Goal: Communication & Community: Answer question/provide support

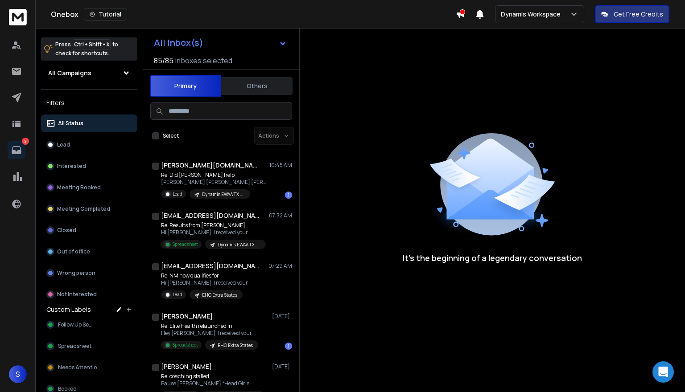
click at [619, 281] on div "It’s the beginning of a legendary conversation" at bounding box center [492, 196] width 385 height 334
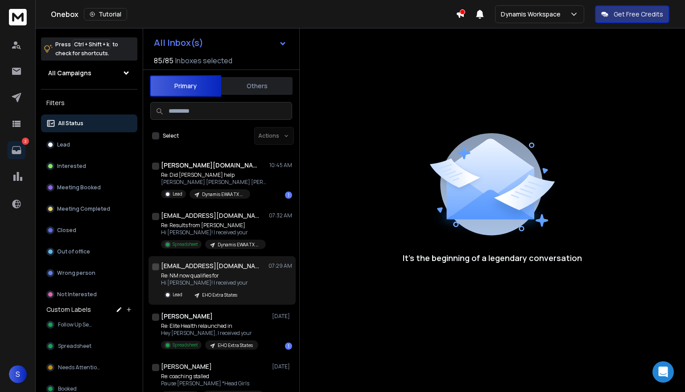
click at [196, 264] on h1 "[EMAIL_ADDRESS][DOMAIN_NAME]" at bounding box center [210, 266] width 98 height 9
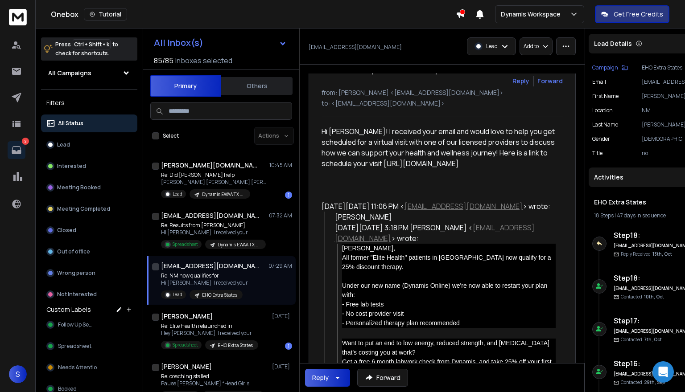
scroll to position [7, 0]
click at [203, 112] on input at bounding box center [221, 111] width 142 height 18
paste input "**********"
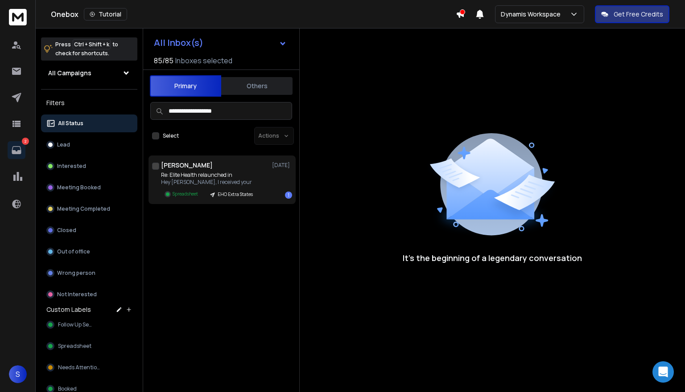
type input "**********"
click at [225, 177] on p "Re: Elite Health relaunched in" at bounding box center [209, 175] width 97 height 7
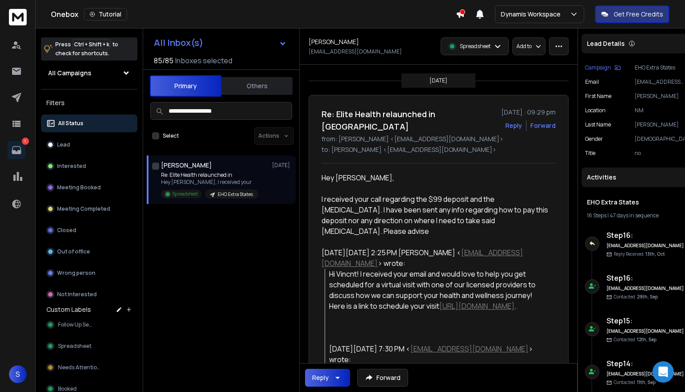
click at [522, 125] on button "Reply" at bounding box center [513, 125] width 17 height 9
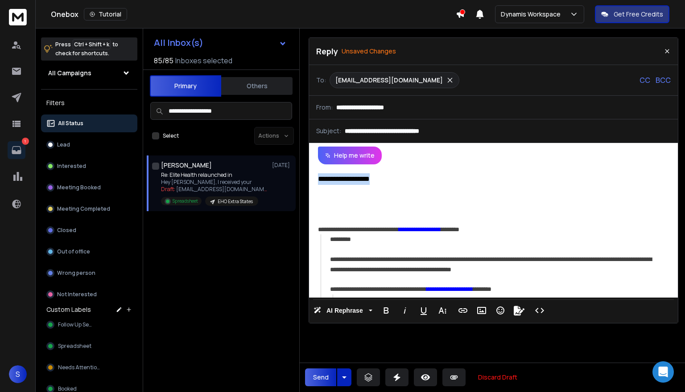
drag, startPoint x: 446, startPoint y: 182, endPoint x: 299, endPoint y: 177, distance: 147.2
click at [299, 178] on div "**********" at bounding box center [415, 225] width 545 height 392
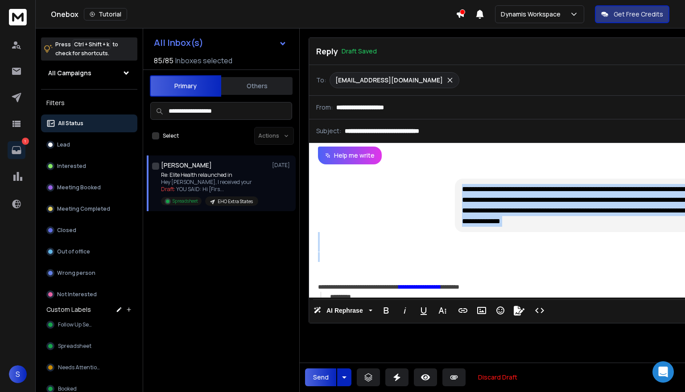
drag, startPoint x: 412, startPoint y: 248, endPoint x: 281, endPoint y: 158, distance: 159.4
click at [281, 158] on div "**********" at bounding box center [445, 225] width 604 height 392
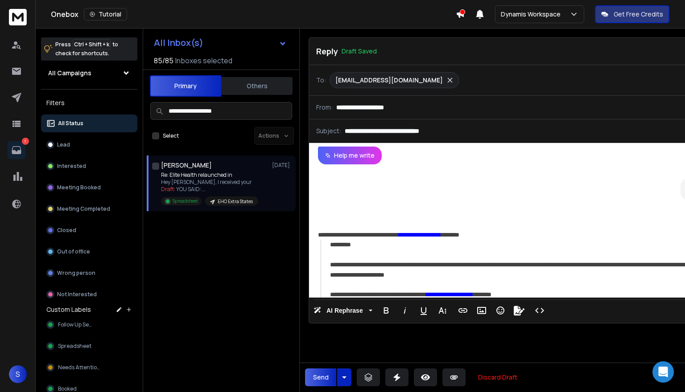
click at [336, 183] on div at bounding box center [523, 186] width 411 height 27
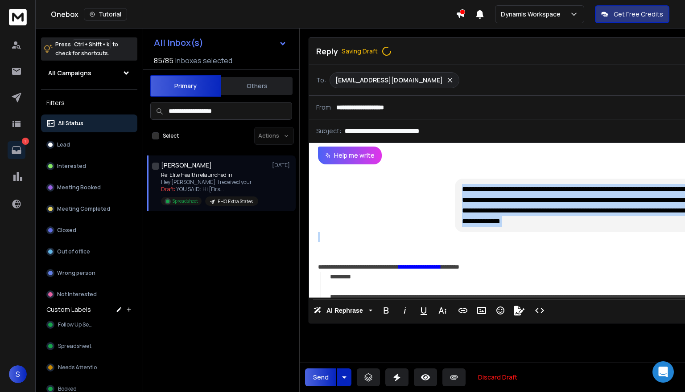
drag, startPoint x: 467, startPoint y: 239, endPoint x: 313, endPoint y: 160, distance: 173.5
click at [308, 156] on div "**********" at bounding box center [523, 232] width 447 height 407
click at [499, 379] on button "Discard Draft" at bounding box center [498, 378] width 54 height 18
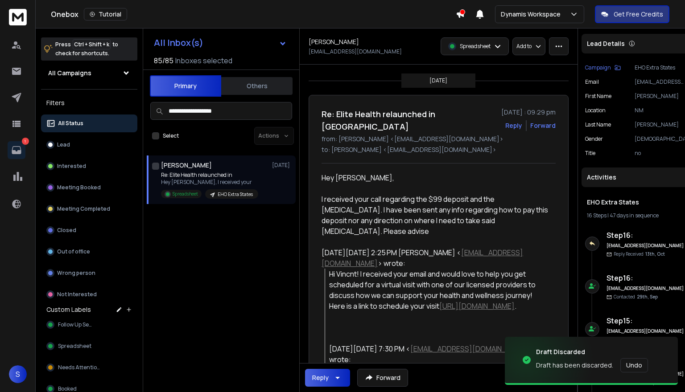
click at [522, 127] on button "Reply" at bounding box center [513, 125] width 17 height 9
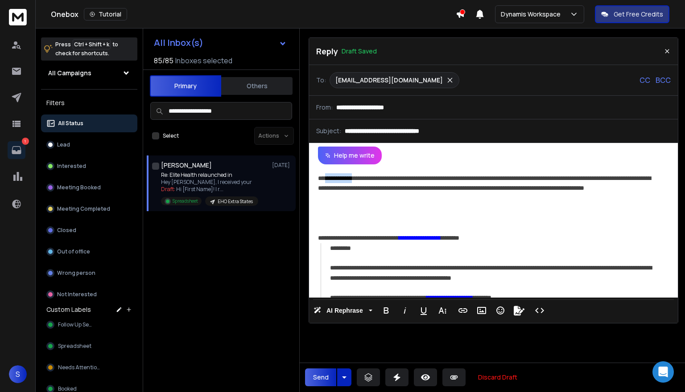
drag, startPoint x: 359, startPoint y: 178, endPoint x: 325, endPoint y: 174, distance: 35.0
click at [325, 174] on div "**********" at bounding box center [488, 188] width 340 height 30
click at [314, 379] on button "Send" at bounding box center [320, 378] width 31 height 18
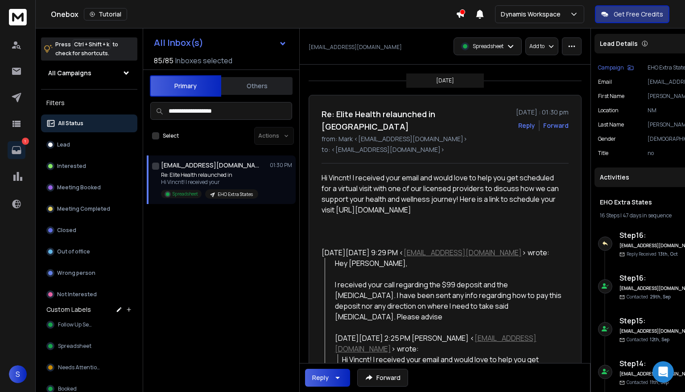
click at [80, 124] on p "All Status" at bounding box center [70, 123] width 25 height 7
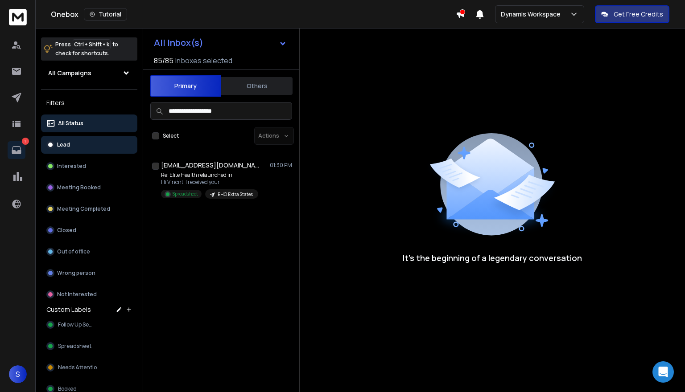
click at [85, 146] on button "Lead" at bounding box center [89, 145] width 96 height 18
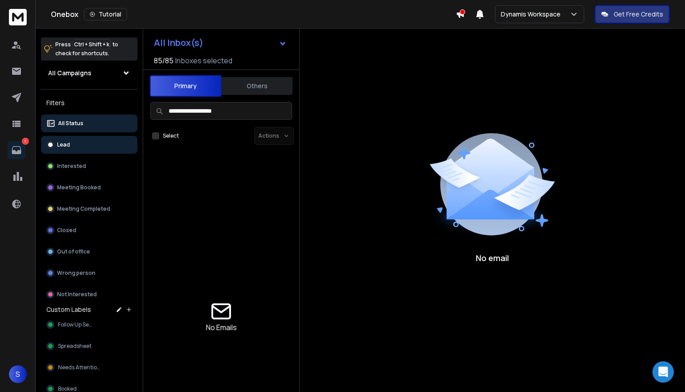
click at [98, 126] on button "All Status" at bounding box center [89, 124] width 96 height 18
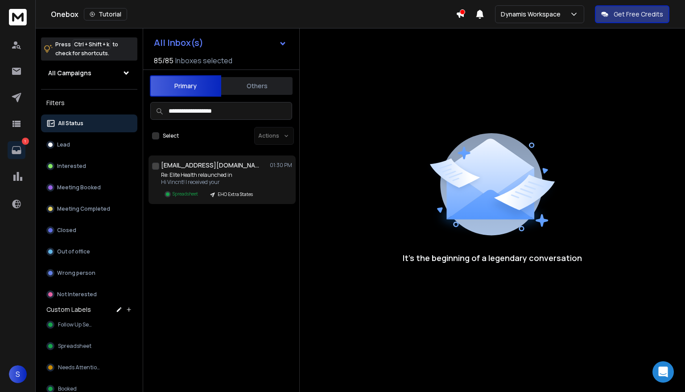
click at [196, 177] on p "Re: Elite Health relaunched in" at bounding box center [209, 175] width 97 height 7
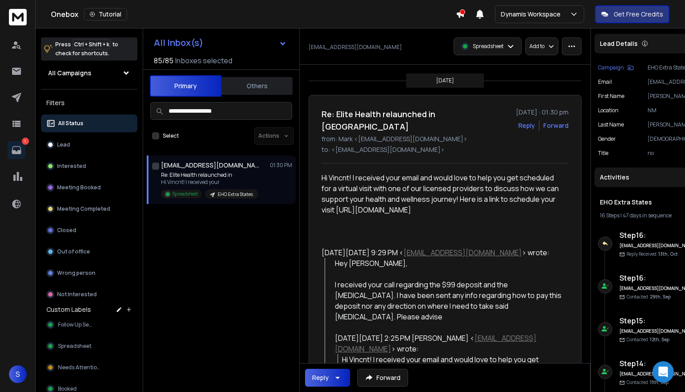
click at [671, 124] on p "[PERSON_NAME]" at bounding box center [673, 124] width 50 height 7
click at [226, 173] on p "Re: Elite Health relaunched in" at bounding box center [209, 175] width 97 height 7
click at [535, 125] on button "Reply" at bounding box center [526, 125] width 17 height 9
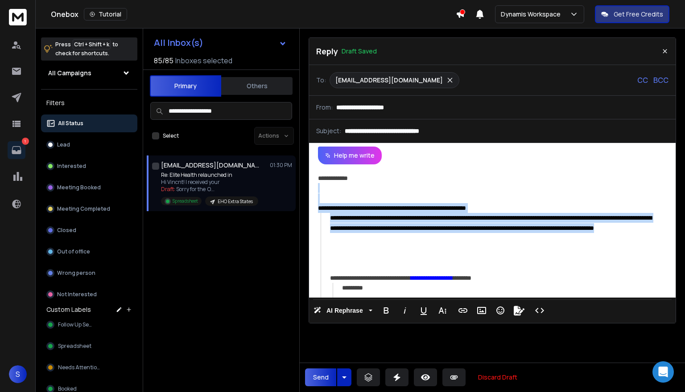
drag, startPoint x: 439, startPoint y: 243, endPoint x: 305, endPoint y: 191, distance: 144.0
click at [307, 188] on div "**********" at bounding box center [492, 232] width 385 height 407
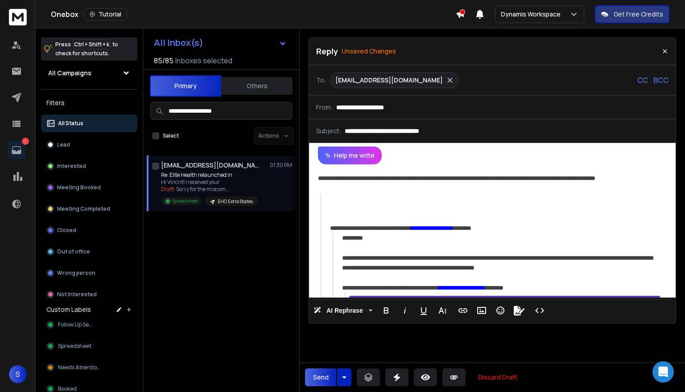
click at [310, 378] on button "Send" at bounding box center [320, 378] width 31 height 18
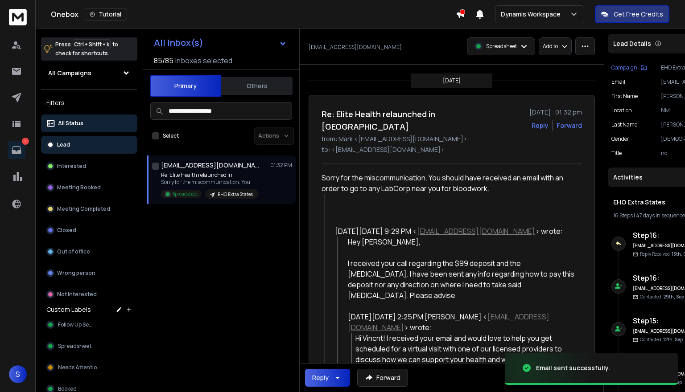
click at [71, 143] on button "Lead" at bounding box center [89, 145] width 96 height 18
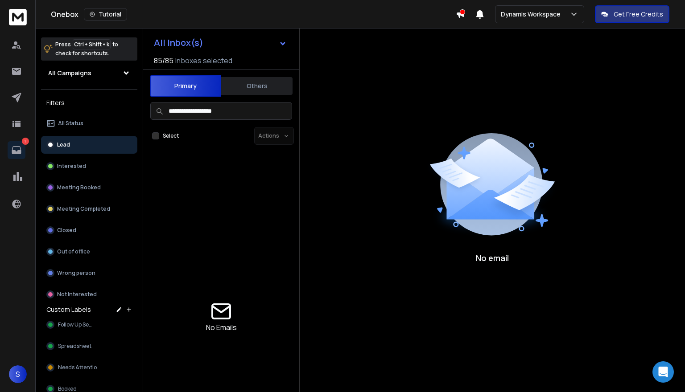
drag, startPoint x: 264, startPoint y: 112, endPoint x: 91, endPoint y: 91, distance: 174.8
click at [95, 101] on div "**********" at bounding box center [360, 225] width 649 height 392
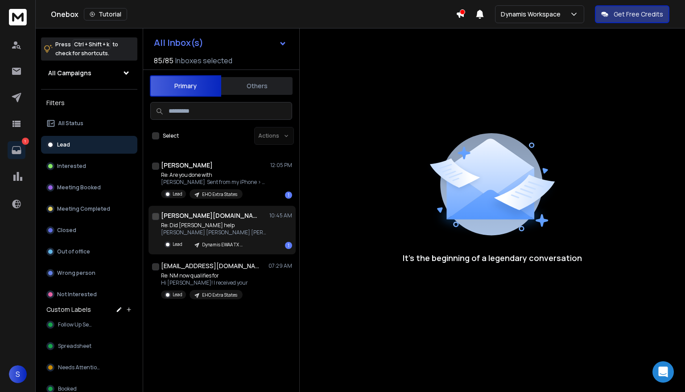
click at [202, 232] on p "[PERSON_NAME] [PERSON_NAME] [PERSON_NAME][EMAIL_ADDRESS][DOMAIN_NAME] [EMAIL_AD…" at bounding box center [214, 232] width 107 height 7
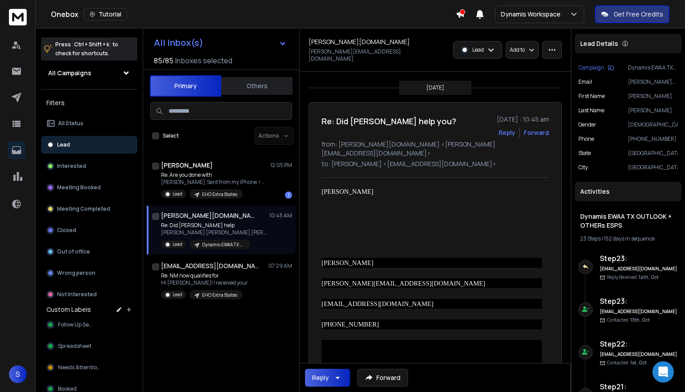
click at [516, 128] on button "Reply" at bounding box center [507, 132] width 17 height 9
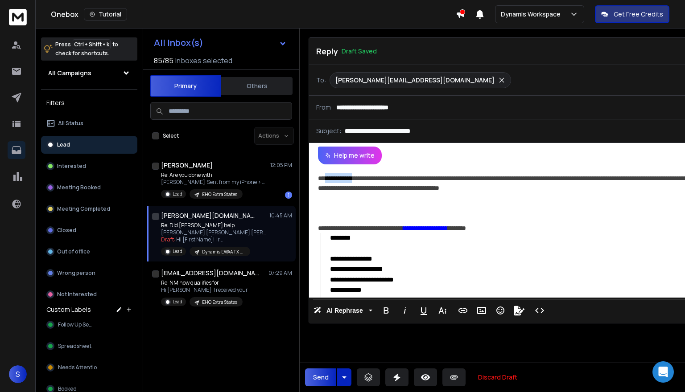
drag, startPoint x: 360, startPoint y: 176, endPoint x: 325, endPoint y: 169, distance: 36.3
click at [325, 169] on div "**********" at bounding box center [560, 231] width 502 height 133
click at [319, 377] on button "Send" at bounding box center [320, 378] width 31 height 18
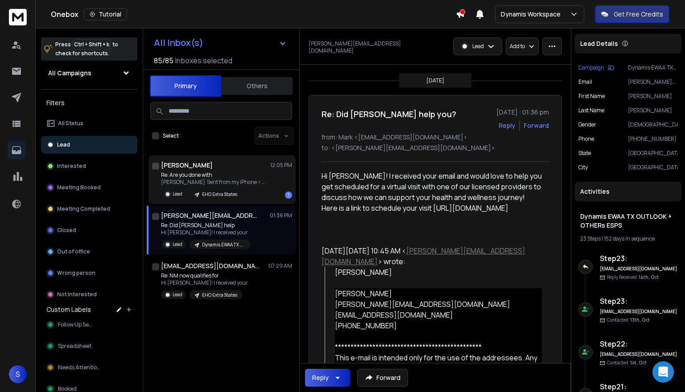
click at [214, 169] on div "[PERSON_NAME] 12:05 PM" at bounding box center [226, 165] width 131 height 9
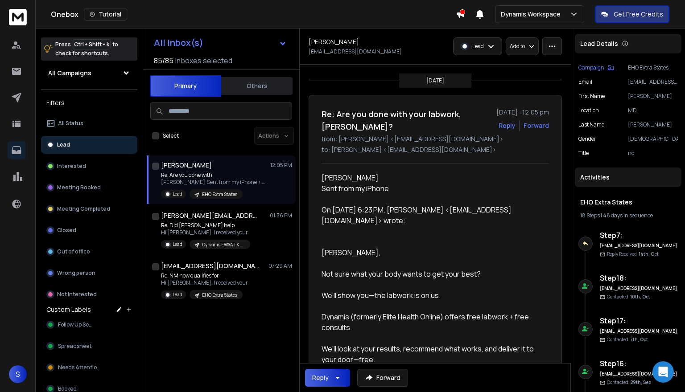
click at [508, 123] on button "Reply" at bounding box center [507, 125] width 17 height 9
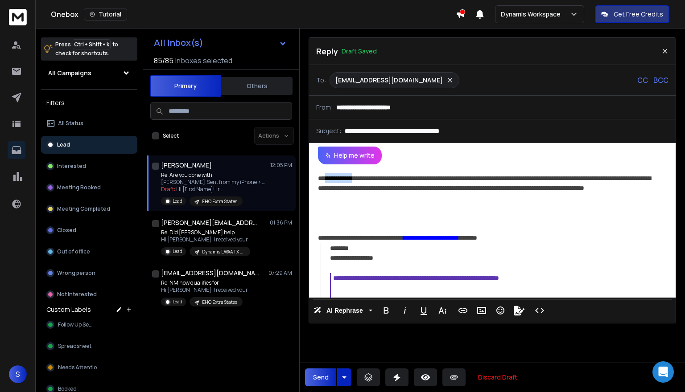
drag, startPoint x: 360, startPoint y: 177, endPoint x: 326, endPoint y: 168, distance: 35.0
click at [326, 168] on div "**********" at bounding box center [492, 231] width 367 height 133
click at [424, 208] on div at bounding box center [492, 208] width 349 height 10
click at [319, 374] on button "Send" at bounding box center [320, 378] width 31 height 18
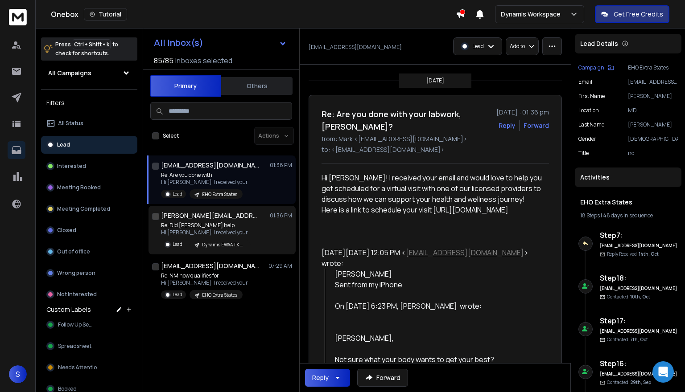
click at [186, 224] on p "Re: Did [PERSON_NAME] help" at bounding box center [205, 225] width 89 height 7
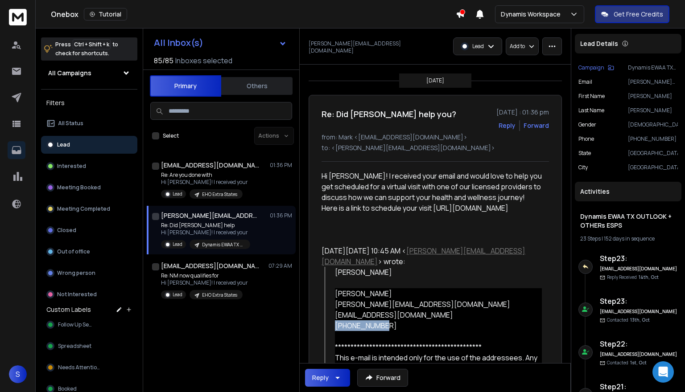
drag, startPoint x: 382, startPoint y: 314, endPoint x: 326, endPoint y: 314, distance: 56.6
copy div "[PHONE_NUMBER]"
drag, startPoint x: 387, startPoint y: 284, endPoint x: 362, endPoint y: 282, distance: 25.0
click at [362, 289] on div "[PERSON_NAME]" at bounding box center [438, 294] width 207 height 11
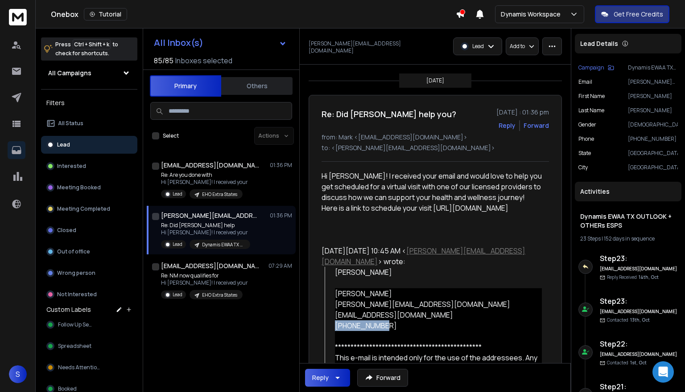
copy div "[PERSON_NAME]"
drag, startPoint x: 360, startPoint y: 283, endPoint x: 330, endPoint y: 279, distance: 30.6
copy div "[PERSON_NAME]"
click at [502, 42] on div "Lead" at bounding box center [478, 46] width 48 height 17
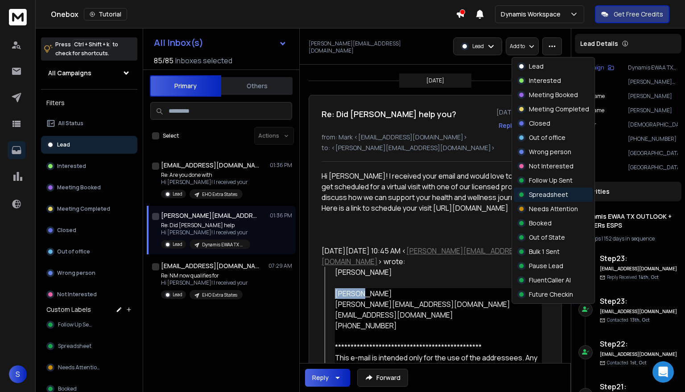
click at [562, 195] on p "Spreadsheet" at bounding box center [548, 194] width 39 height 9
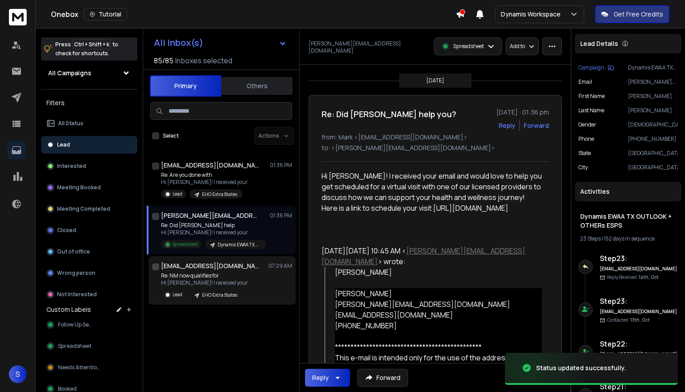
click at [194, 272] on p "Re: NM now qualifies for" at bounding box center [204, 275] width 87 height 7
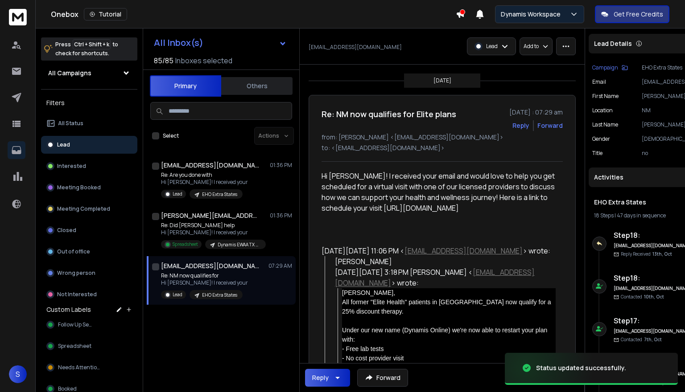
click at [533, 11] on p "Dynamis Workspace" at bounding box center [532, 14] width 63 height 9
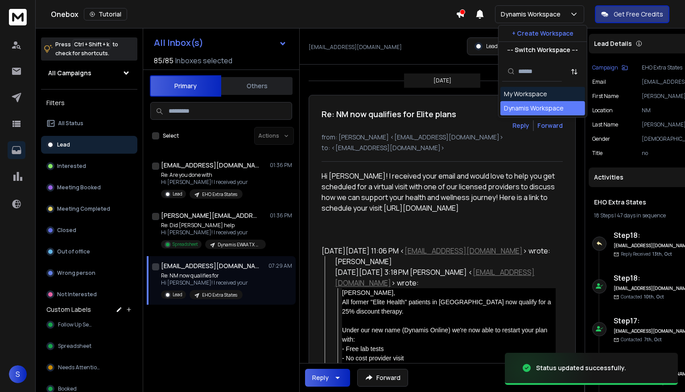
click at [400, 14] on div "Onebox Tutorial" at bounding box center [253, 14] width 405 height 12
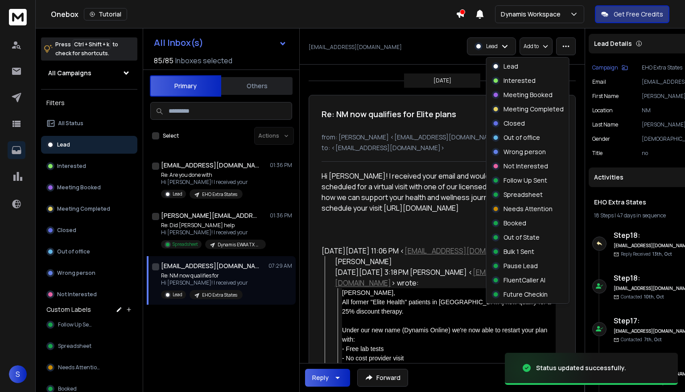
click at [498, 45] on p "Lead" at bounding box center [492, 46] width 12 height 7
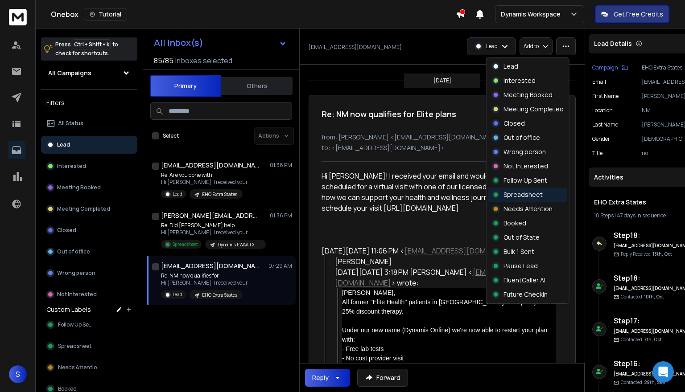
click at [535, 193] on p "Spreadsheet" at bounding box center [522, 194] width 39 height 9
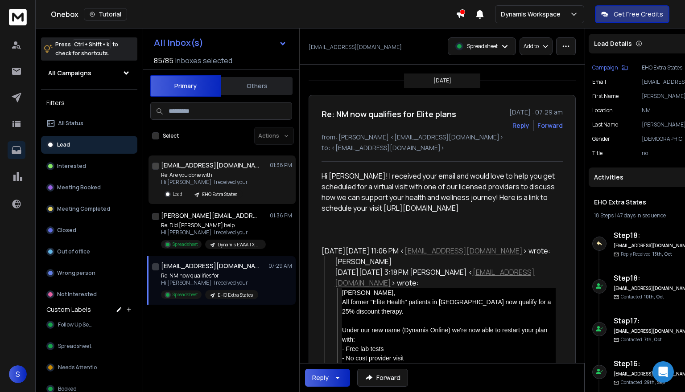
click at [211, 172] on p "Re: Are you done with" at bounding box center [204, 175] width 87 height 7
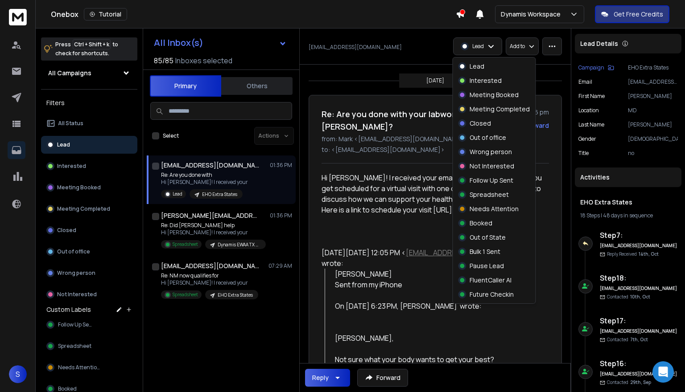
click at [486, 49] on div "Lead" at bounding box center [478, 46] width 48 height 17
click at [496, 196] on p "Spreadsheet" at bounding box center [489, 194] width 39 height 9
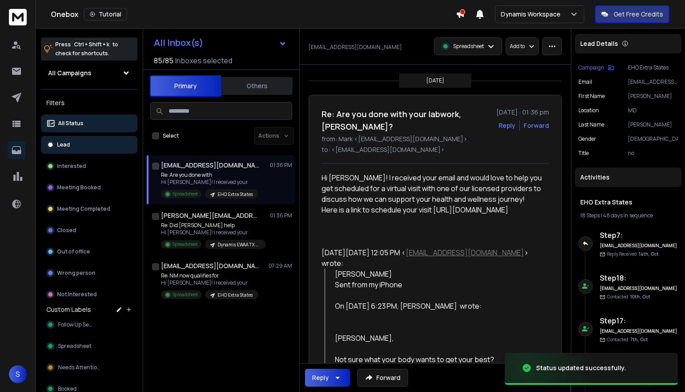
click at [81, 123] on p "All Status" at bounding box center [70, 123] width 25 height 7
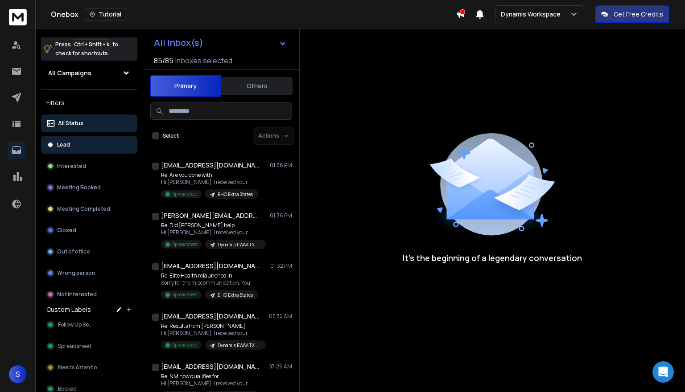
click at [81, 138] on button "Lead" at bounding box center [89, 145] width 96 height 18
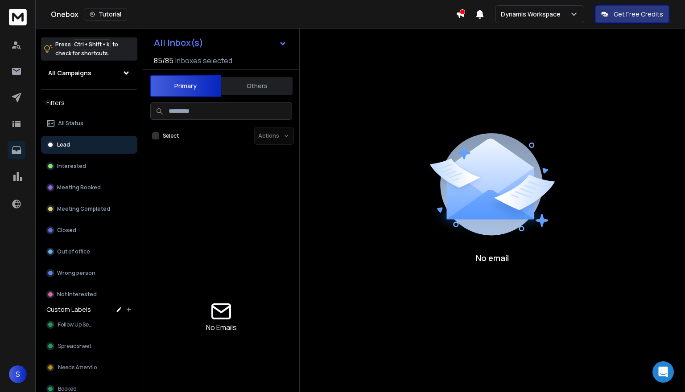
click at [79, 144] on button "Lead" at bounding box center [89, 145] width 96 height 18
click at [84, 133] on div "All Status Lead Interested Meeting Booked Meeting Completed Closed Out of offic…" at bounding box center [89, 209] width 96 height 189
click at [87, 126] on button "All Status" at bounding box center [89, 124] width 96 height 18
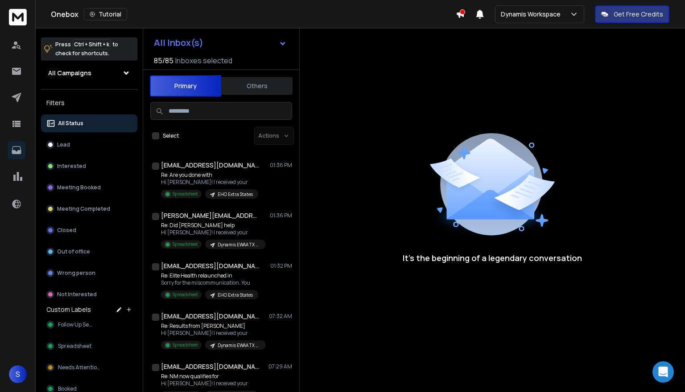
click at [83, 144] on button "Lead" at bounding box center [89, 145] width 96 height 18
